Goal: Task Accomplishment & Management: Use online tool/utility

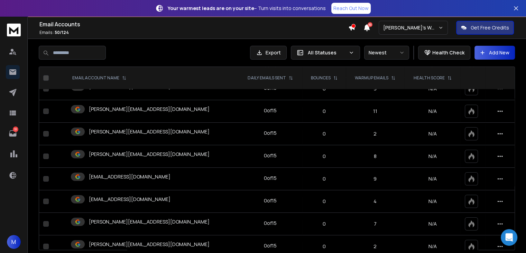
scroll to position [57, 0]
click at [10, 90] on icon at bounding box center [13, 92] width 8 height 8
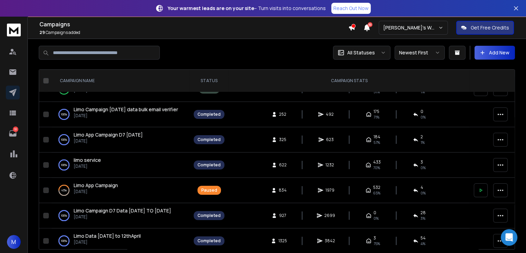
scroll to position [46, 0]
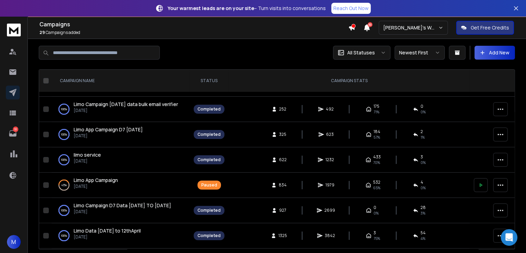
click at [157, 135] on div "100 % Limo App Campaign D7 [DATE] [DATE]" at bounding box center [120, 134] width 124 height 17
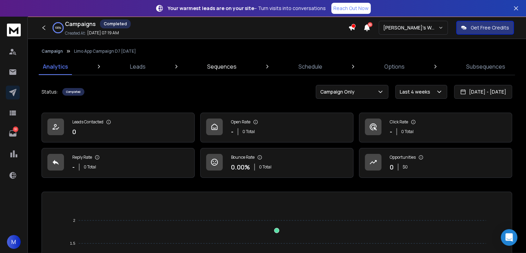
click at [216, 62] on p "Sequences" at bounding box center [221, 66] width 29 height 8
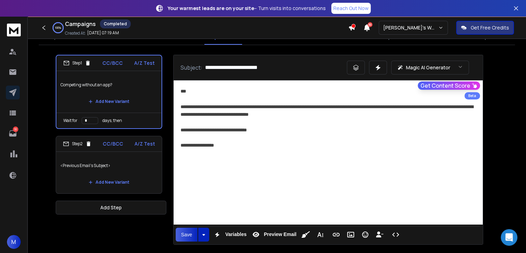
scroll to position [31, 0]
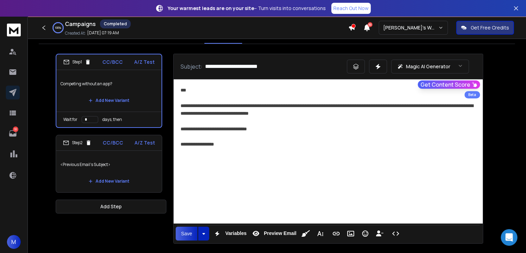
click at [92, 170] on p "<Previous Email's Subject>" at bounding box center [109, 164] width 98 height 19
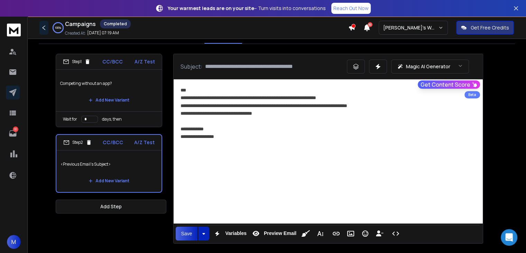
click at [45, 26] on icon at bounding box center [44, 28] width 6 height 6
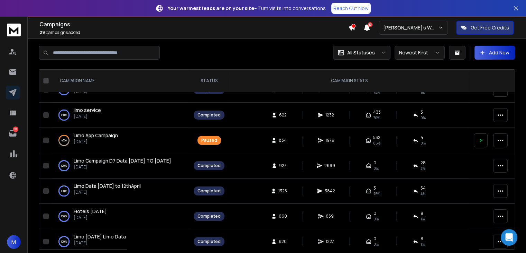
scroll to position [92, 0]
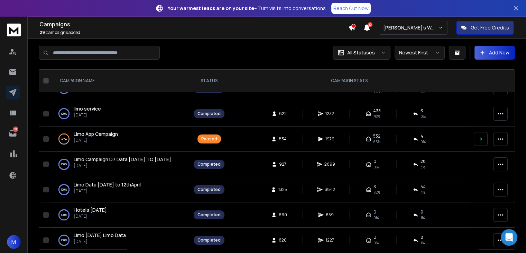
click at [137, 181] on div "100 % Limo Data [DATE] to 12thApril [DATE]" at bounding box center [120, 189] width 124 height 17
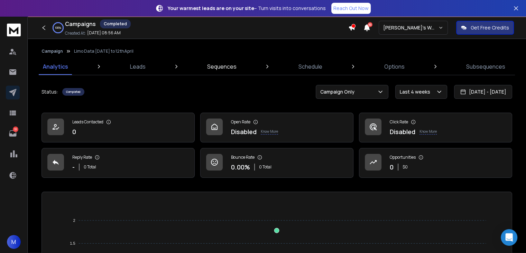
click at [225, 71] on link "Sequences" at bounding box center [222, 66] width 38 height 17
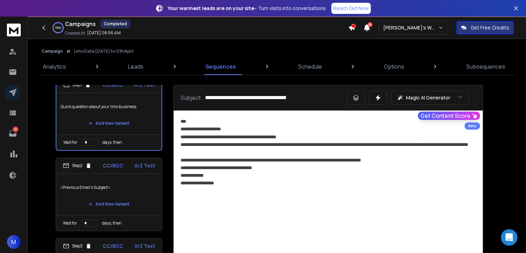
scroll to position [42, 0]
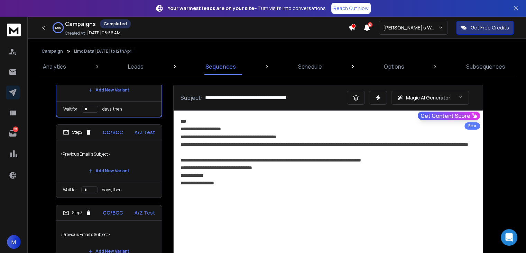
click at [85, 155] on p "<Previous Email's Subject>" at bounding box center [109, 153] width 98 height 19
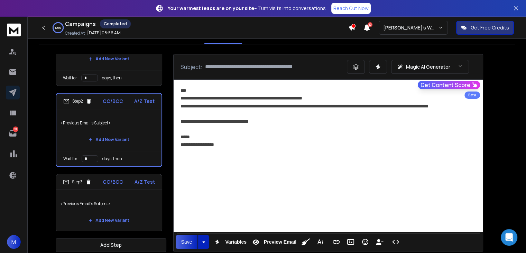
scroll to position [35, 0]
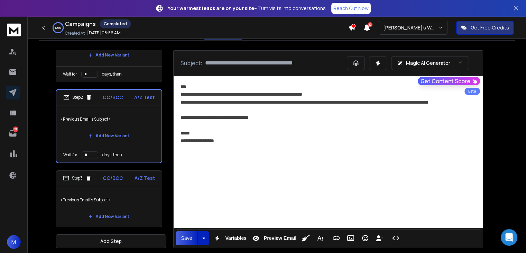
click at [82, 191] on p "<Previous Email's Subject>" at bounding box center [109, 199] width 98 height 19
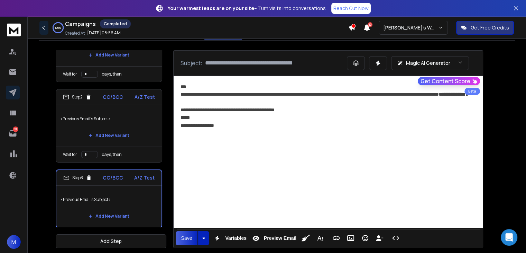
click at [42, 26] on icon at bounding box center [44, 28] width 6 height 6
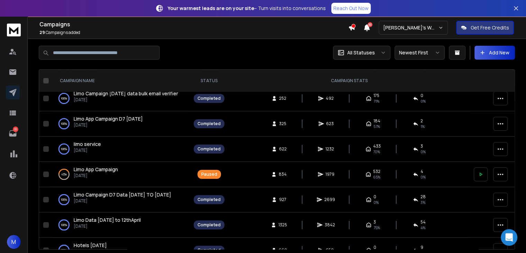
scroll to position [69, 0]
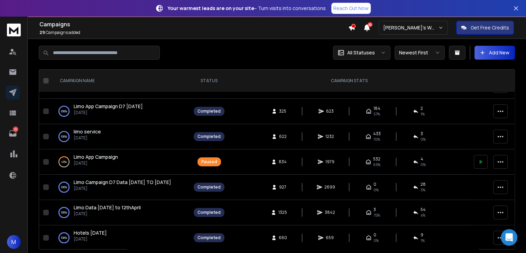
click at [123, 211] on p "[DATE]" at bounding box center [107, 214] width 67 height 6
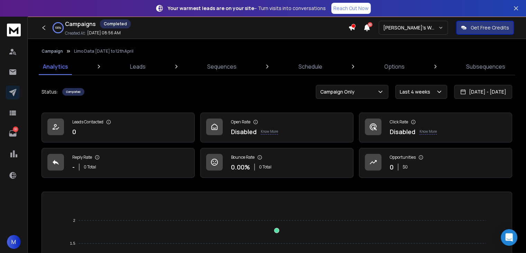
click at [198, 68] on div "Analytics Leads Sequences Schedule Options Subsequences" at bounding box center [274, 66] width 471 height 17
click at [217, 65] on p "Sequences" at bounding box center [221, 66] width 29 height 8
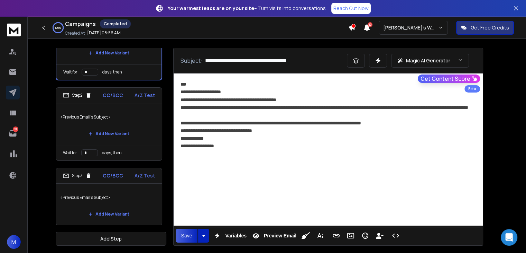
scroll to position [39, 0]
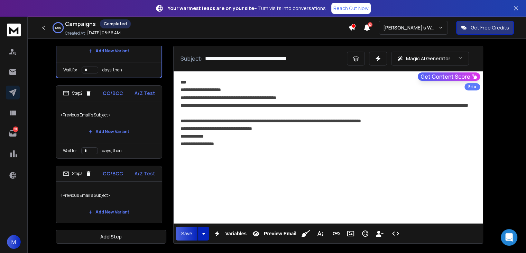
drag, startPoint x: 96, startPoint y: 202, endPoint x: 80, endPoint y: 216, distance: 21.4
click at [96, 202] on p "<Previous Email's Subject>" at bounding box center [109, 195] width 98 height 19
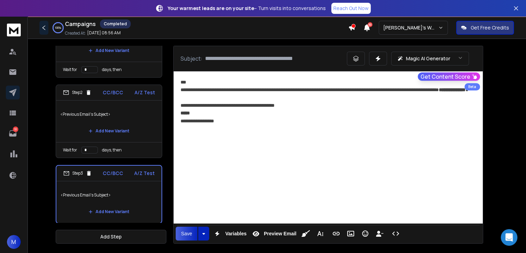
click at [41, 27] on icon at bounding box center [44, 28] width 6 height 6
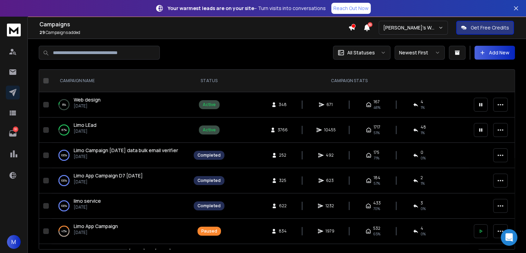
click at [101, 126] on div "87 % Limo LEad [DATE]" at bounding box center [120, 129] width 124 height 17
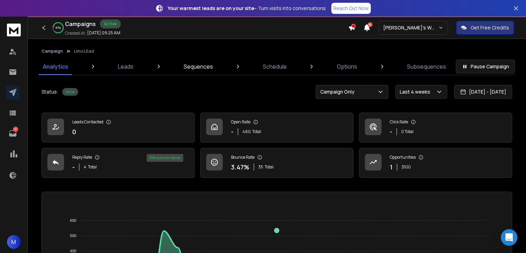
click at [206, 70] on p "Sequences" at bounding box center [198, 66] width 29 height 8
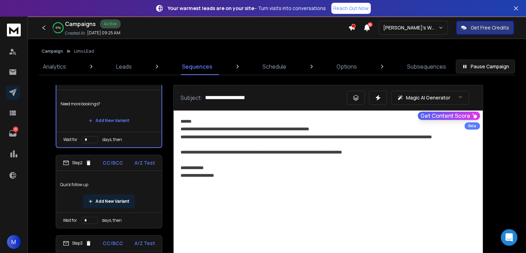
scroll to position [30, 0]
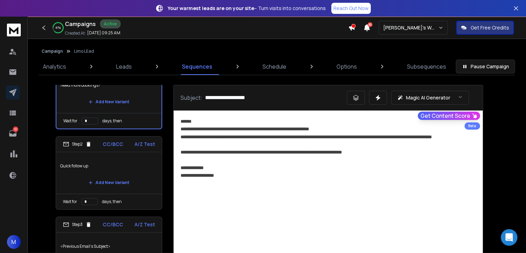
click at [103, 164] on p "Quick follow up" at bounding box center [109, 165] width 98 height 19
type input "**********"
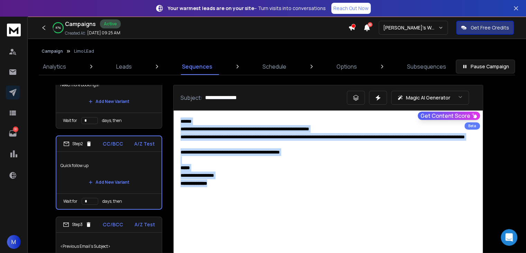
drag, startPoint x: 181, startPoint y: 119, endPoint x: 225, endPoint y: 184, distance: 78.9
click at [225, 184] on div "**********" at bounding box center [328, 186] width 309 height 152
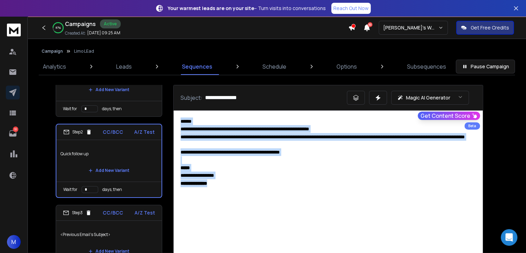
click at [93, 233] on p "<Previous Email's Subject>" at bounding box center [109, 234] width 98 height 19
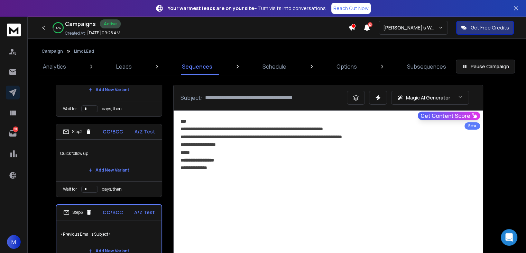
click at [128, 159] on p "Quick follow up" at bounding box center [109, 153] width 98 height 19
type input "**********"
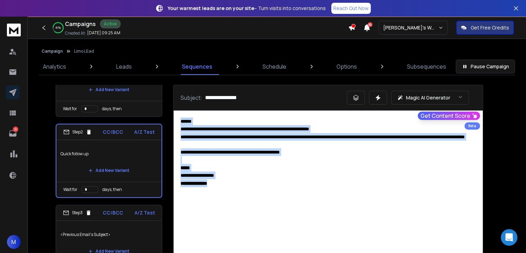
drag, startPoint x: 179, startPoint y: 119, endPoint x: 234, endPoint y: 184, distance: 84.8
click at [234, 184] on div "**********" at bounding box center [328, 186] width 309 height 152
copy div "**********"
